Goal: Navigation & Orientation: Find specific page/section

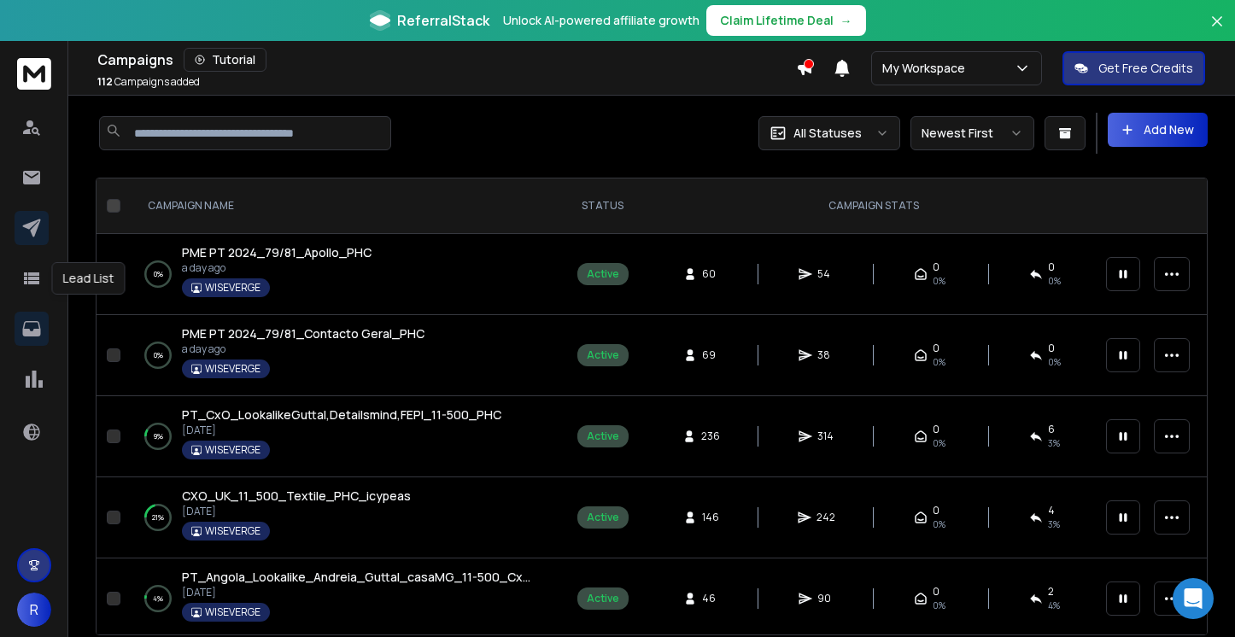
click at [34, 323] on icon at bounding box center [31, 329] width 21 height 21
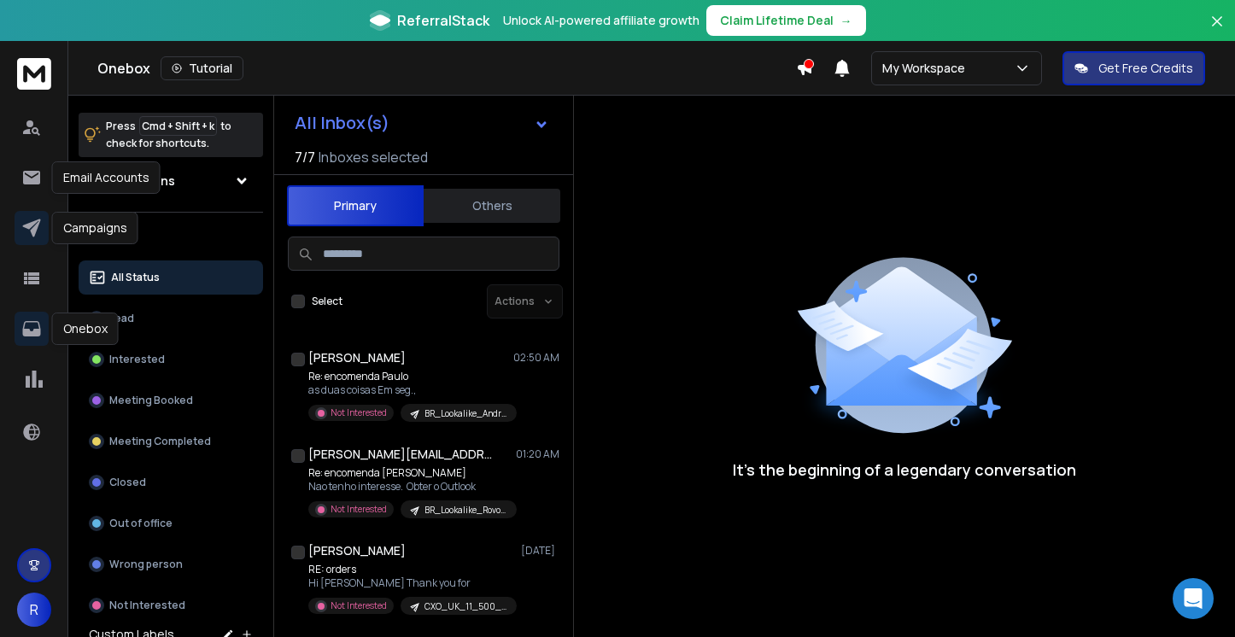
click at [36, 214] on link at bounding box center [32, 228] width 34 height 34
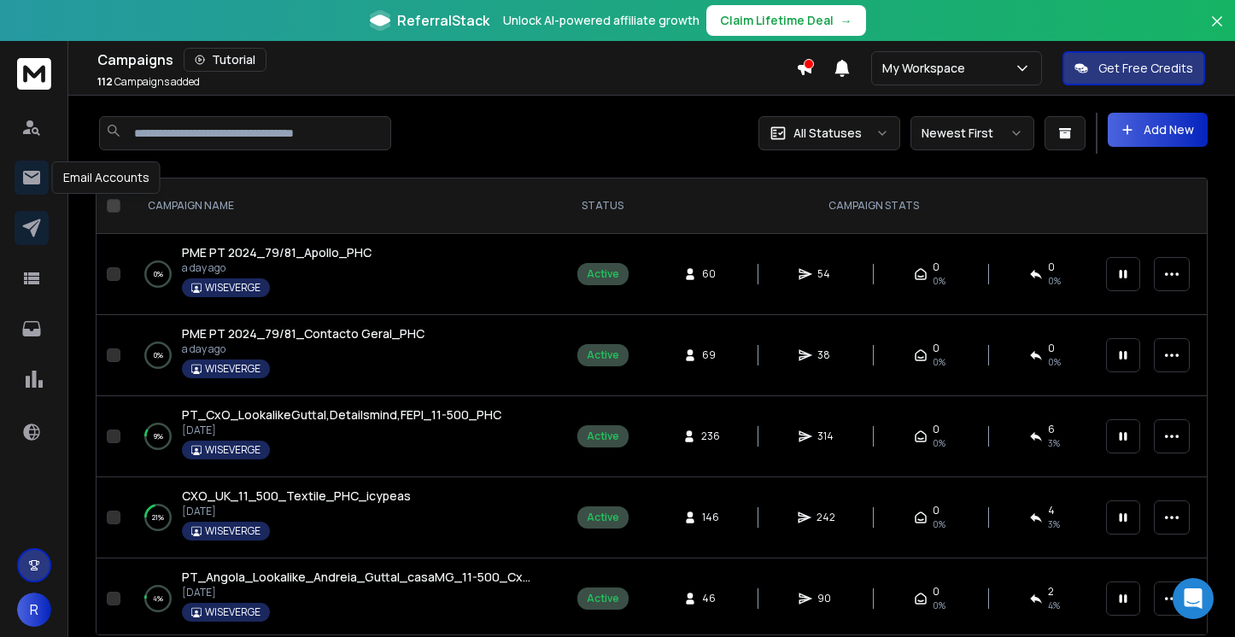
click at [31, 179] on icon at bounding box center [31, 178] width 17 height 14
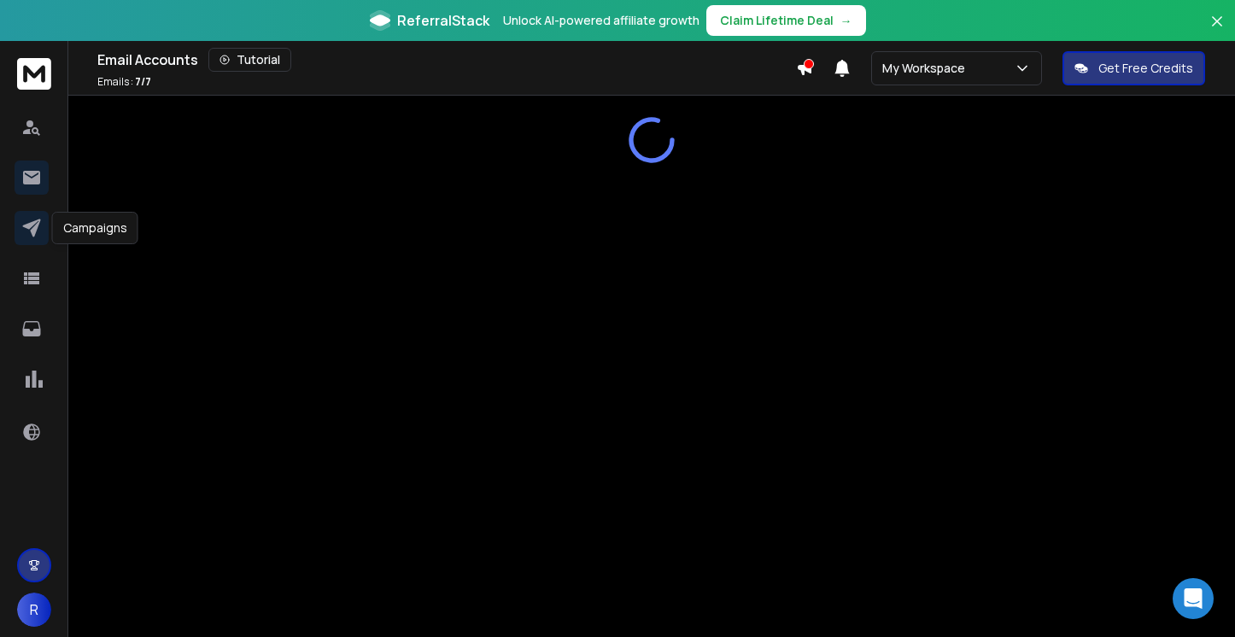
click at [31, 229] on icon at bounding box center [31, 229] width 18 height 18
